Goal: Communication & Community: Answer question/provide support

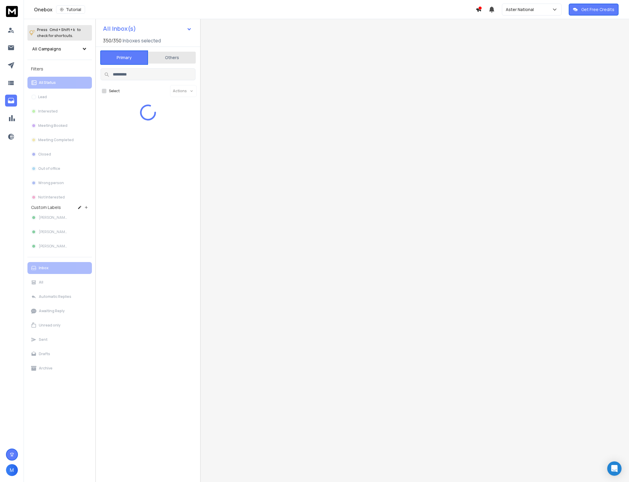
click at [129, 64] on button "Primary" at bounding box center [124, 57] width 48 height 14
click at [183, 61] on button "Others" at bounding box center [172, 57] width 48 height 14
click at [140, 63] on button "Primary" at bounding box center [124, 57] width 48 height 14
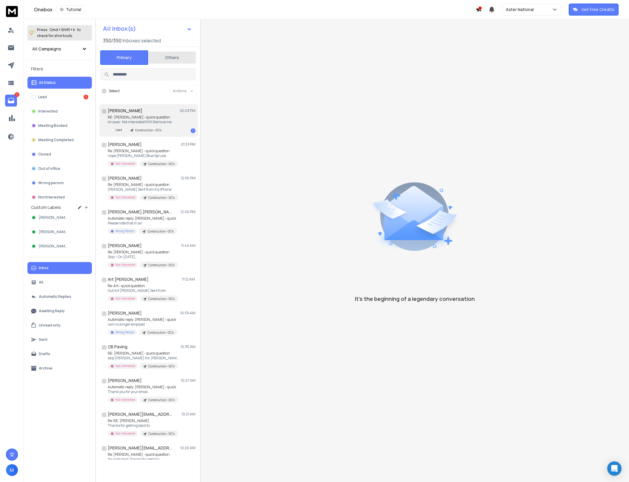
click at [172, 120] on p "RE: [PERSON_NAME] - quick question" at bounding box center [140, 117] width 64 height 5
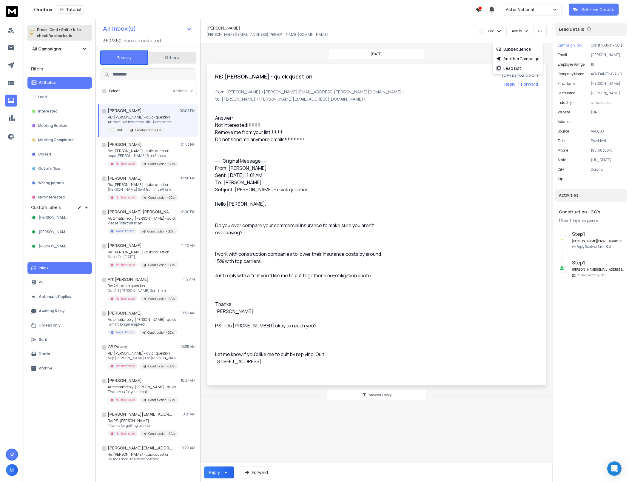
click at [510, 35] on div "Add to" at bounding box center [519, 30] width 21 height 11
click at [538, 31] on icon "button" at bounding box center [540, 30] width 4 height 1
click at [511, 81] on div "Block email" at bounding box center [505, 78] width 30 height 6
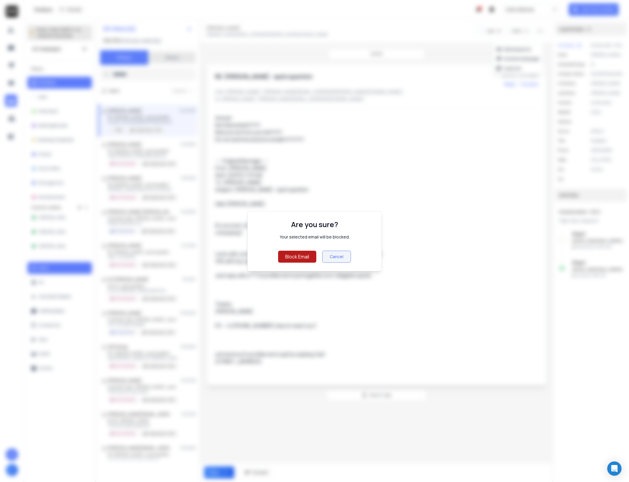
click at [299, 259] on button "Block Email" at bounding box center [297, 257] width 38 height 12
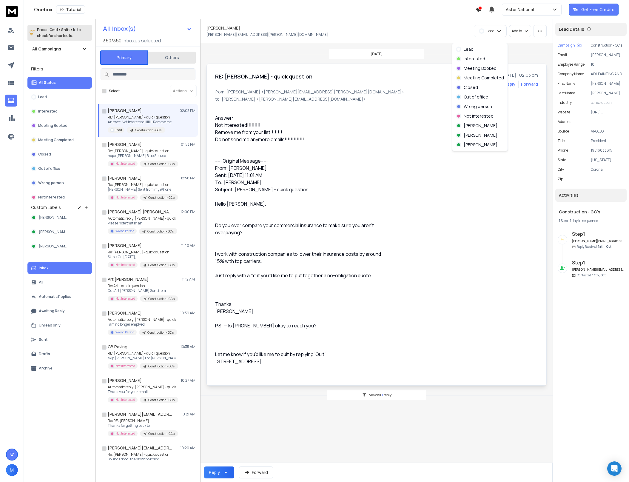
click at [480, 30] on div "Lead" at bounding box center [490, 30] width 32 height 11
click at [480, 119] on p "Not Interested" at bounding box center [479, 116] width 30 height 6
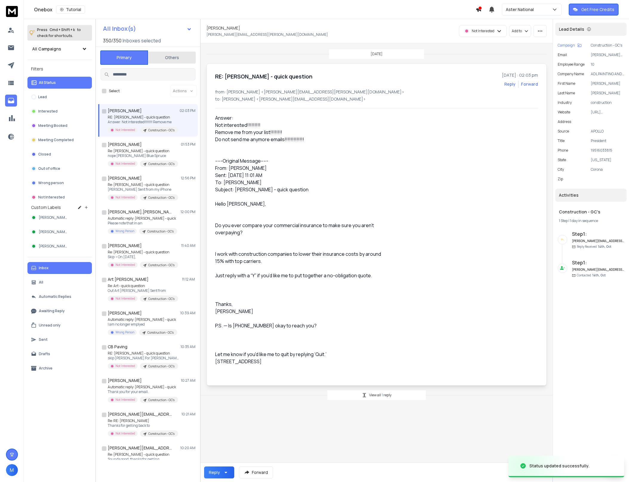
click at [196, 64] on button "Others" at bounding box center [172, 57] width 48 height 13
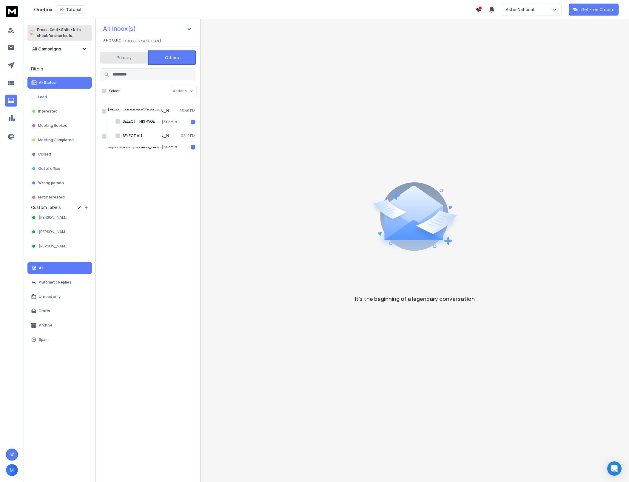
click at [119, 123] on button "SELECT THIS PAGE" at bounding box center [117, 121] width 5 height 5
click at [187, 93] on p "Actions" at bounding box center [180, 91] width 14 height 5
click at [202, 122] on div "Delete email" at bounding box center [195, 119] width 33 height 6
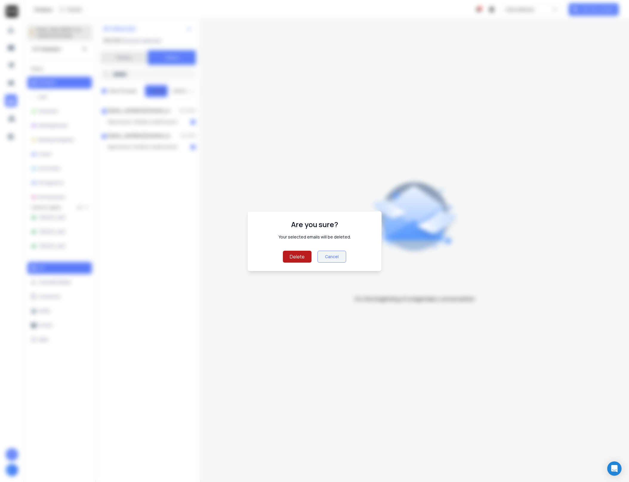
click at [296, 258] on button "Delete" at bounding box center [297, 257] width 29 height 12
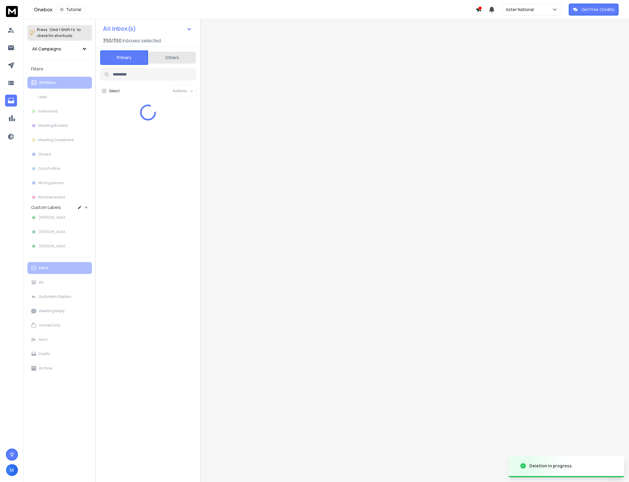
click at [147, 65] on button "Primary" at bounding box center [124, 57] width 48 height 14
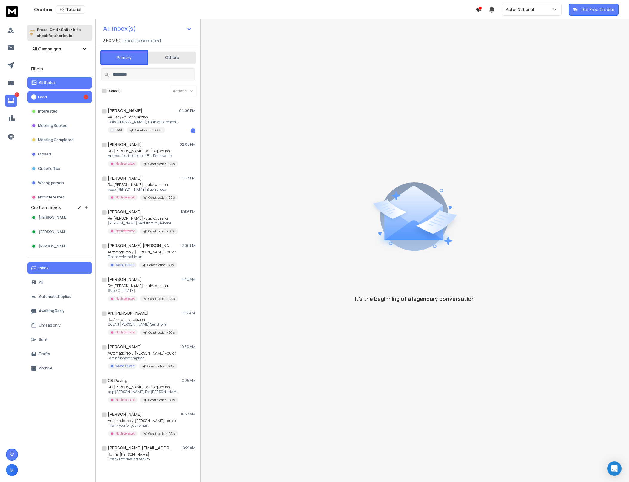
click at [61, 103] on button "Lead 1" at bounding box center [59, 97] width 64 height 12
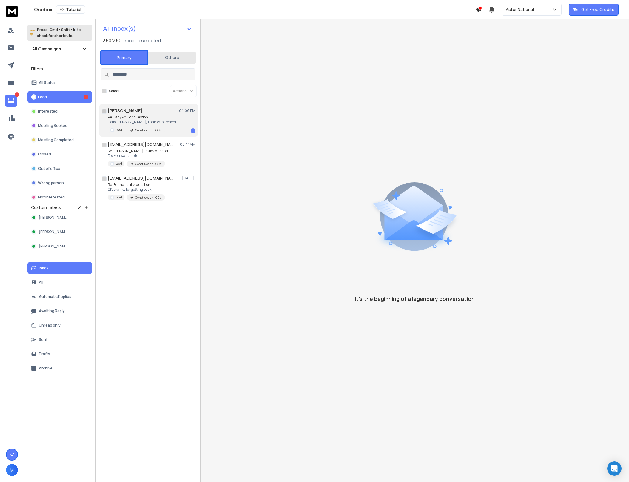
click at [191, 133] on div "Re: Sady - quick question Hello [PERSON_NAME]; Thanks for reaching Lead Constru…" at bounding box center [152, 124] width 88 height 18
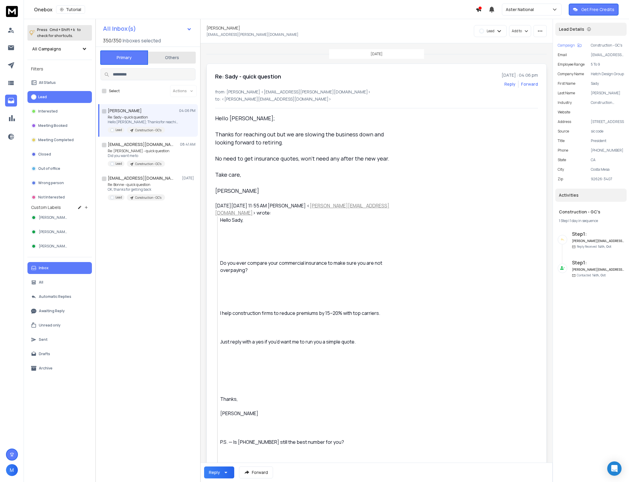
click at [504, 87] on button "Reply" at bounding box center [509, 84] width 11 height 6
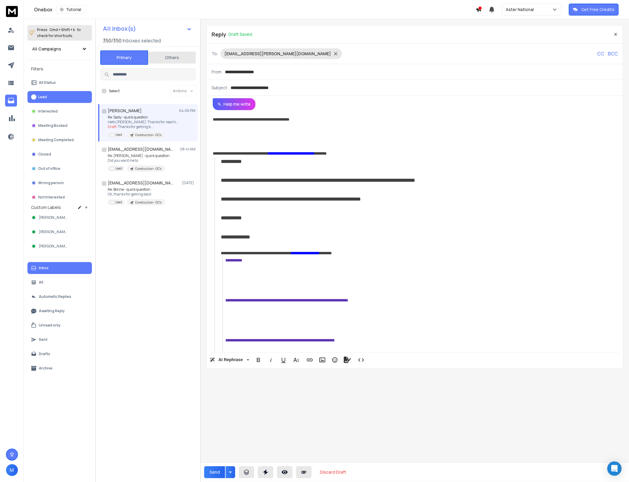
click at [225, 472] on button "Send" at bounding box center [214, 472] width 21 height 12
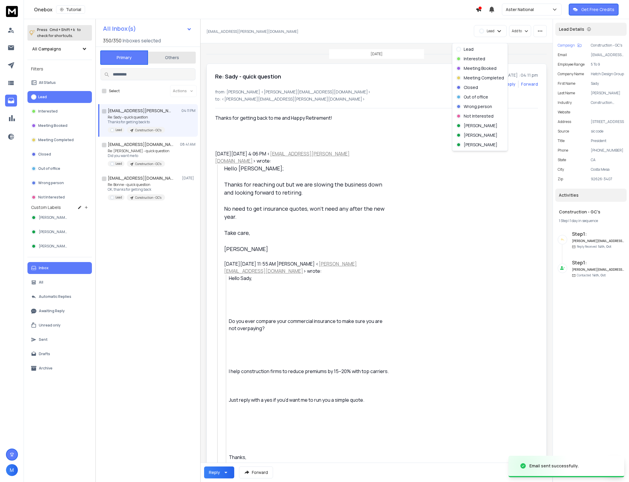
click at [497, 32] on icon at bounding box center [499, 31] width 4 height 2
click at [489, 119] on p "Not Interested" at bounding box center [479, 116] width 30 height 6
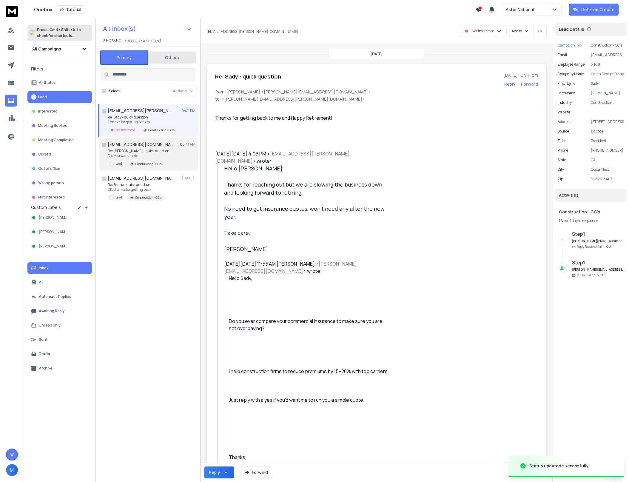
click at [193, 167] on div "Re: [PERSON_NAME] - quick question Did you want me to Lead Construction - GC's" at bounding box center [152, 158] width 88 height 18
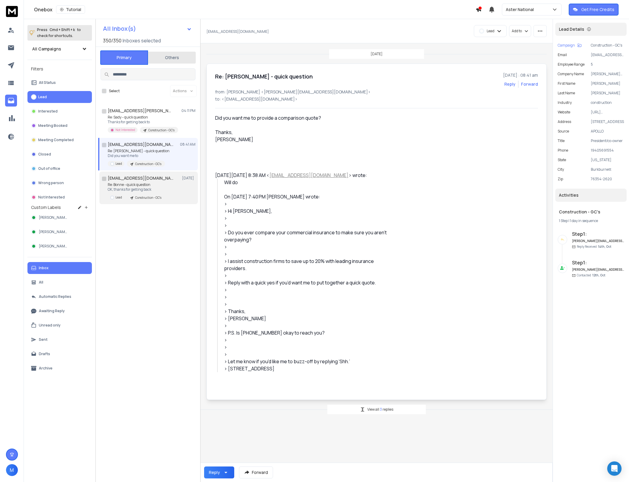
click at [195, 200] on div "Re: Bonne - quick question OK, thanks for getting back Lead Construction - GC's" at bounding box center [152, 191] width 88 height 18
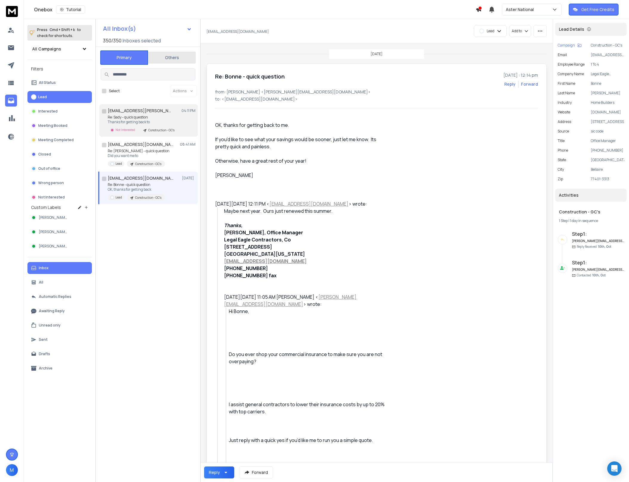
click at [178, 133] on div "Re: Sady - quick question Thanks for getting back to Not Interested Constructio…" at bounding box center [143, 124] width 70 height 18
